Goal: Task Accomplishment & Management: Manage account settings

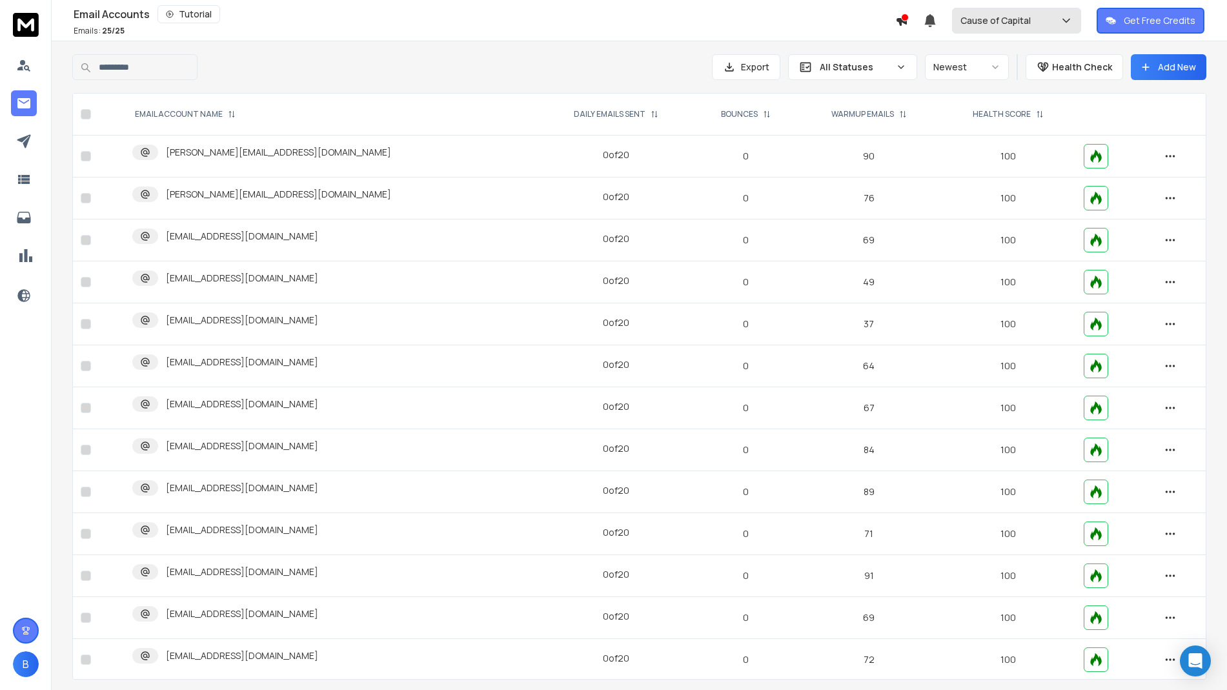
click at [1013, 25] on p "Cause of Capital" at bounding box center [998, 20] width 76 height 13
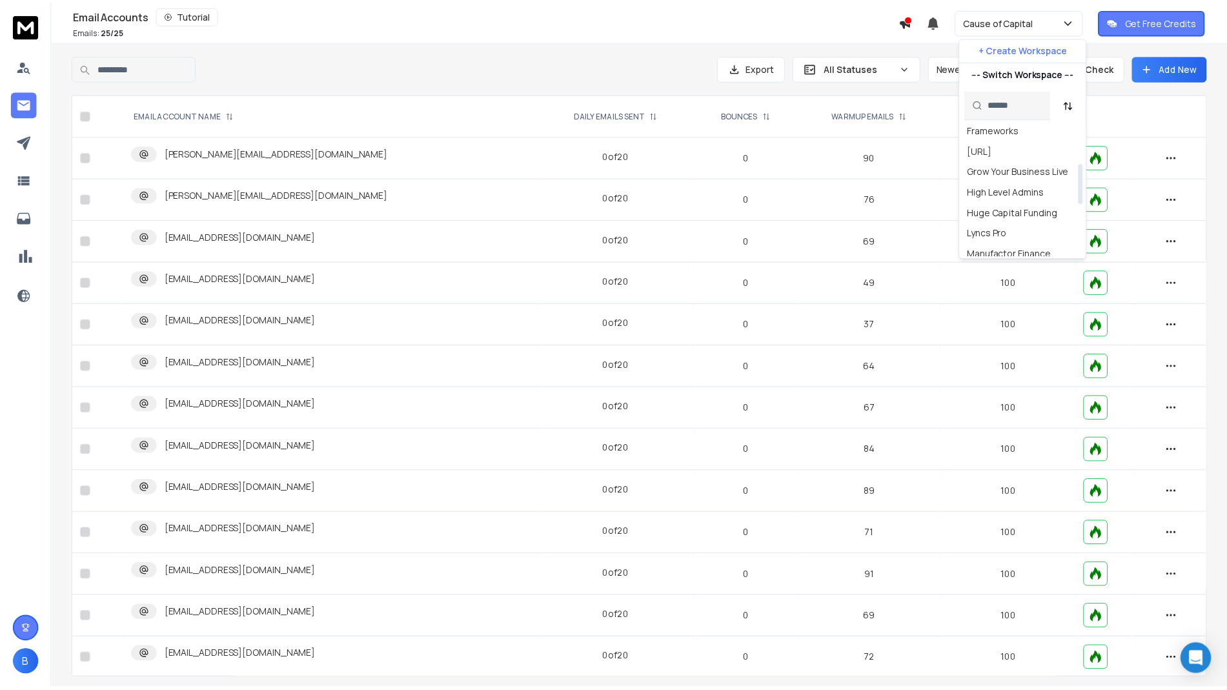
scroll to position [128, 0]
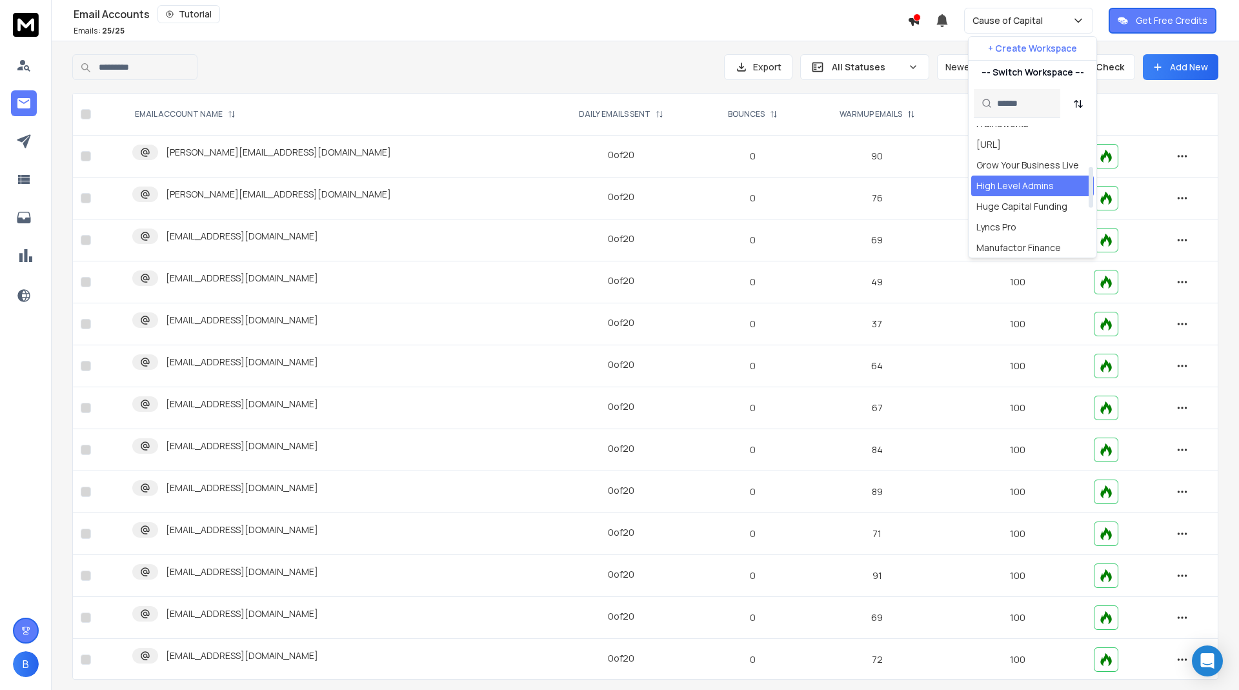
click at [1026, 179] on div "High Level Admins" at bounding box center [1014, 185] width 77 height 13
